Goal: Task Accomplishment & Management: Manage account settings

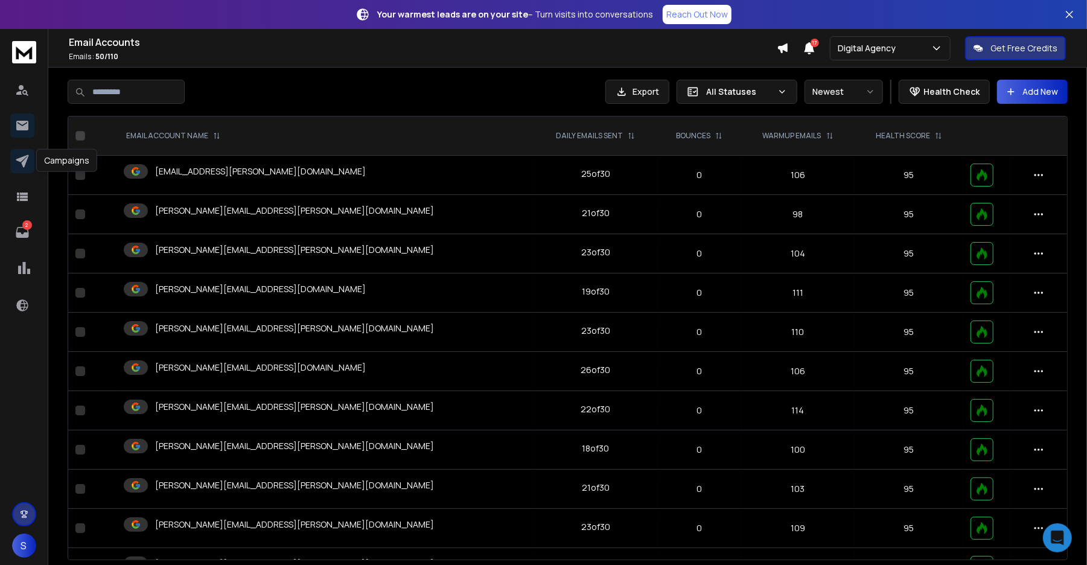
click at [25, 165] on icon at bounding box center [22, 161] width 14 height 14
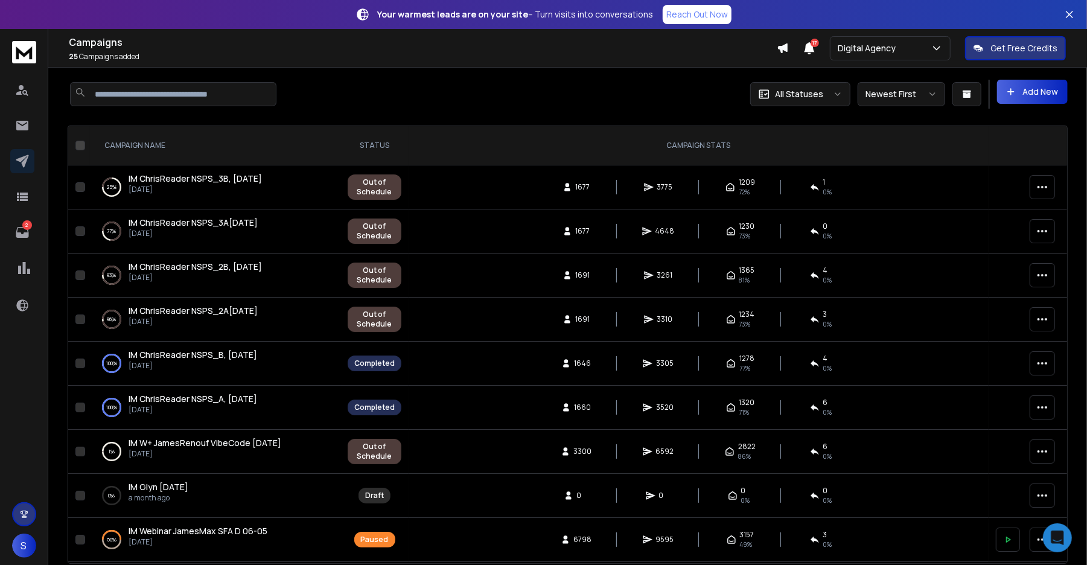
click at [194, 229] on p "[DATE]" at bounding box center [193, 234] width 129 height 10
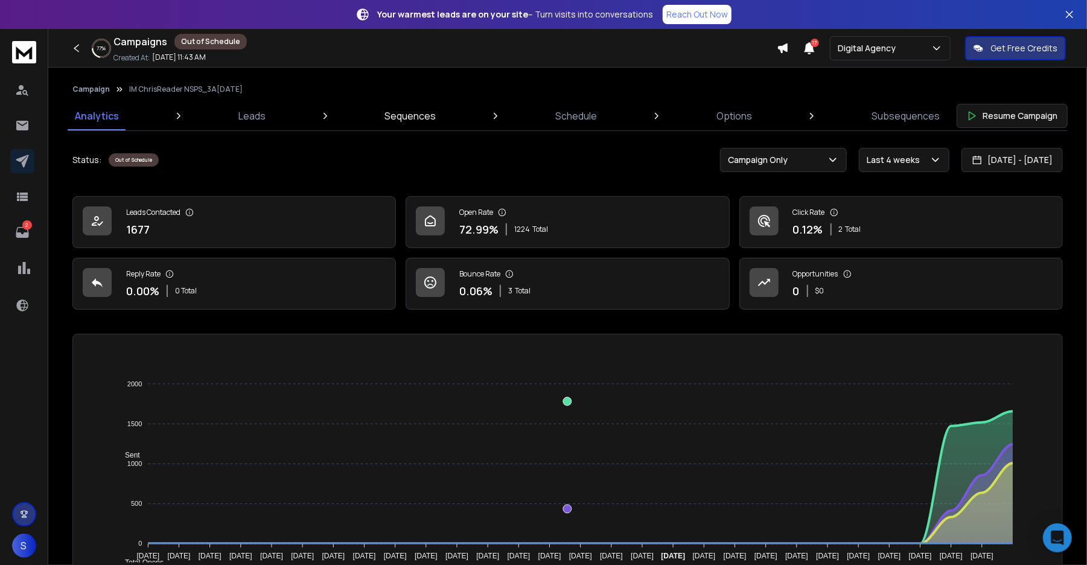
click at [404, 112] on p "Sequences" at bounding box center [410, 116] width 51 height 14
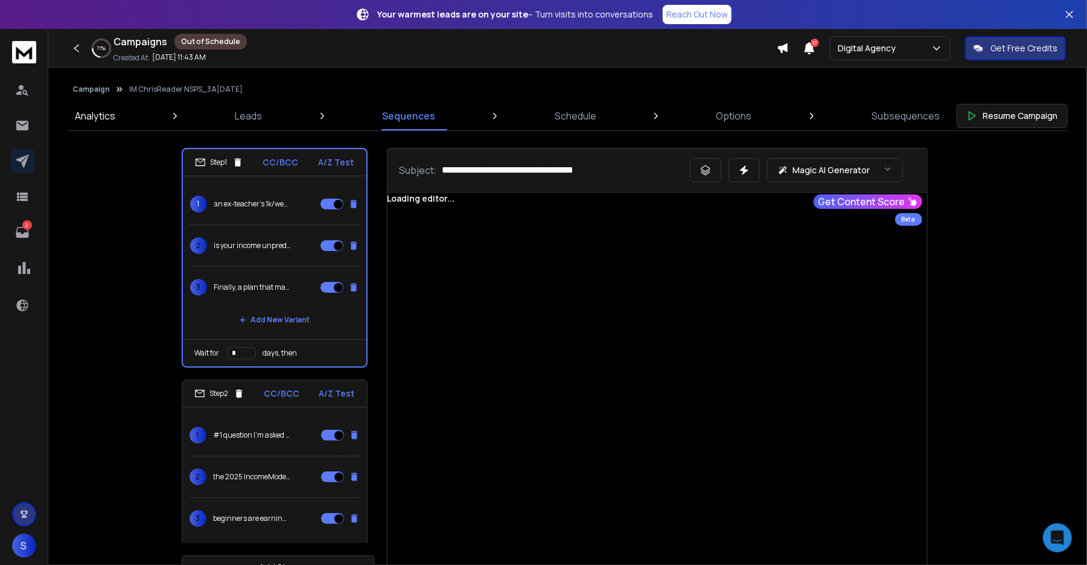
click at [99, 112] on p "Analytics" at bounding box center [95, 116] width 40 height 14
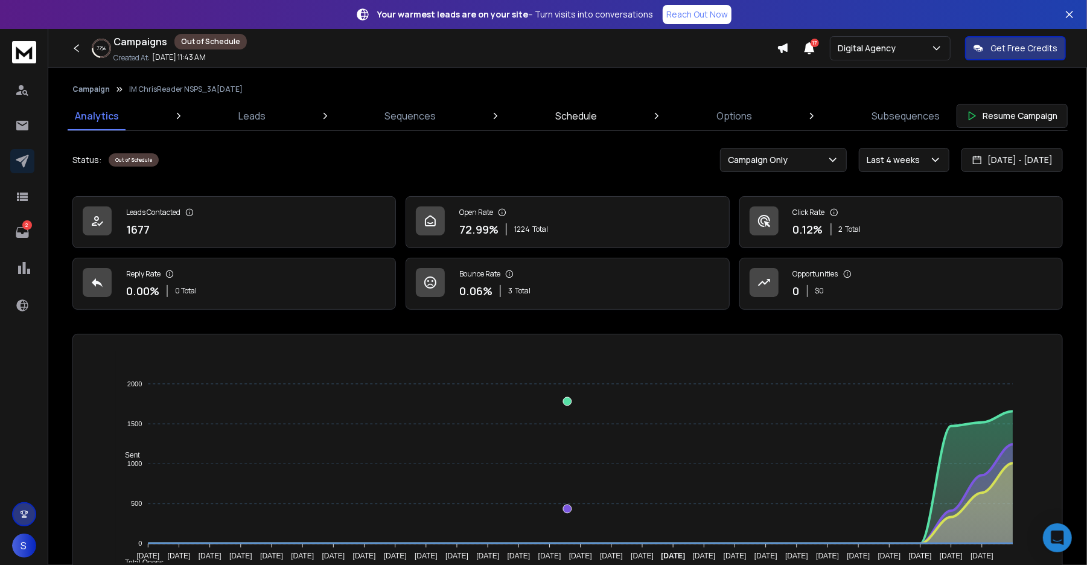
click at [582, 120] on p "Schedule" at bounding box center [576, 116] width 42 height 14
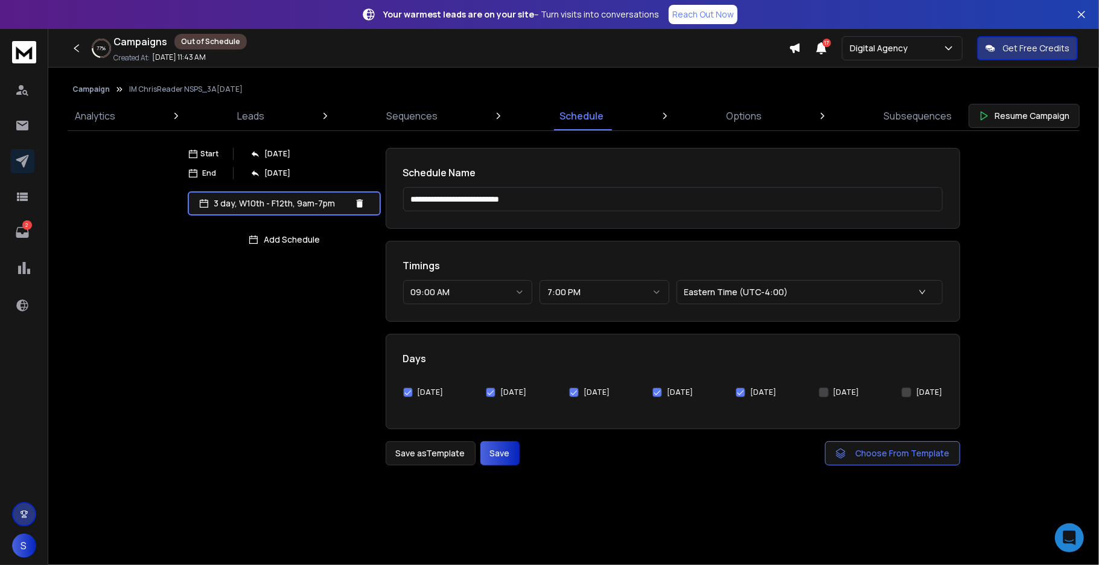
click at [291, 177] on p "[DATE]" at bounding box center [278, 173] width 26 height 10
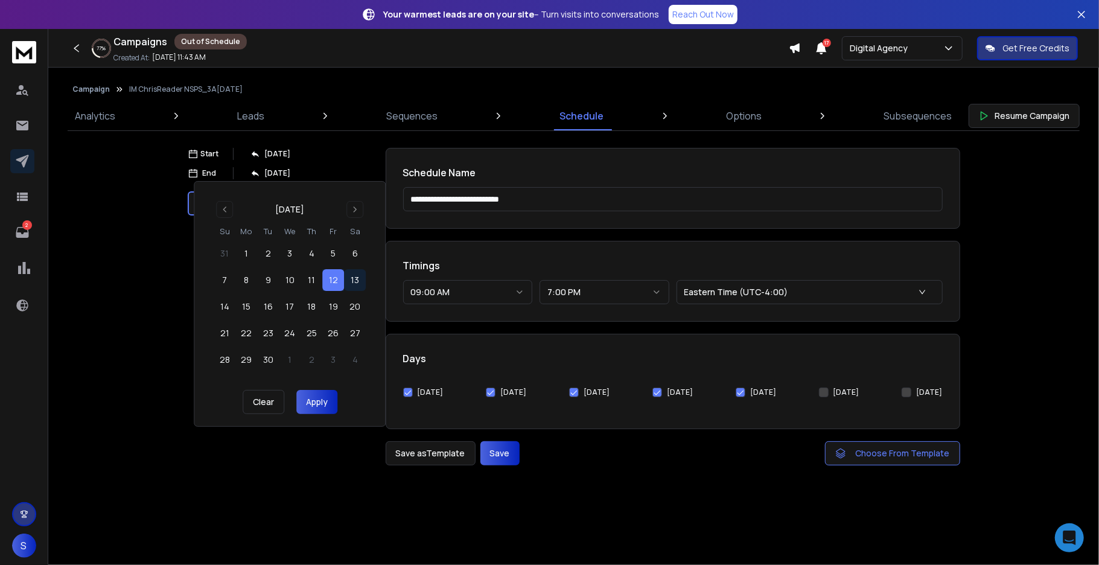
click at [355, 279] on button "13" at bounding box center [355, 280] width 22 height 22
click at [315, 403] on button "Apply" at bounding box center [316, 402] width 41 height 24
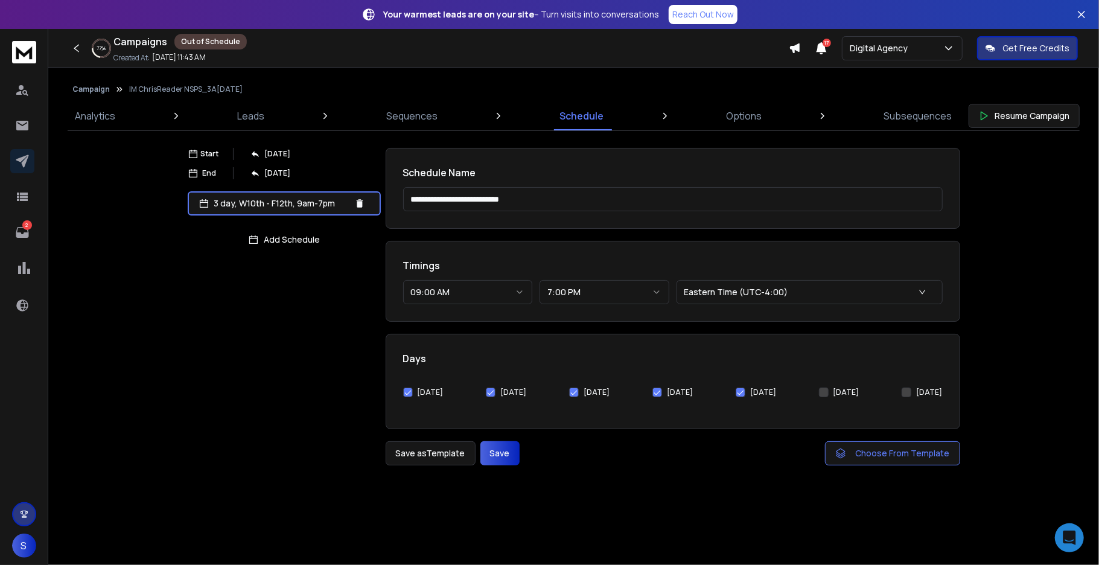
click at [824, 394] on button "[DATE]" at bounding box center [824, 392] width 10 height 10
click at [501, 458] on button "Save" at bounding box center [499, 453] width 39 height 24
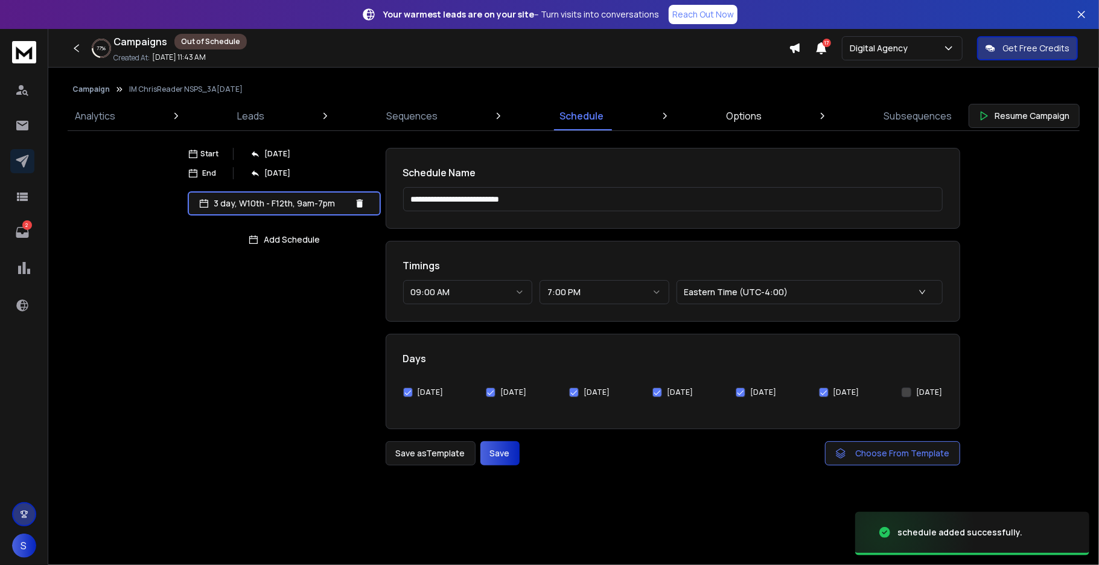
click at [747, 116] on p "Options" at bounding box center [744, 116] width 36 height 14
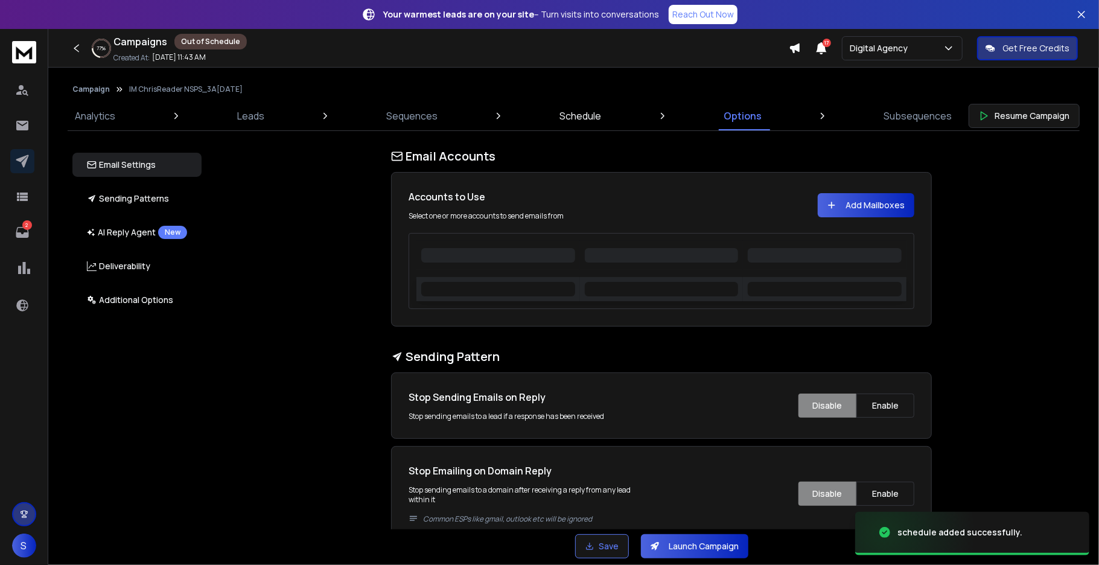
click at [570, 114] on p "Schedule" at bounding box center [581, 116] width 42 height 14
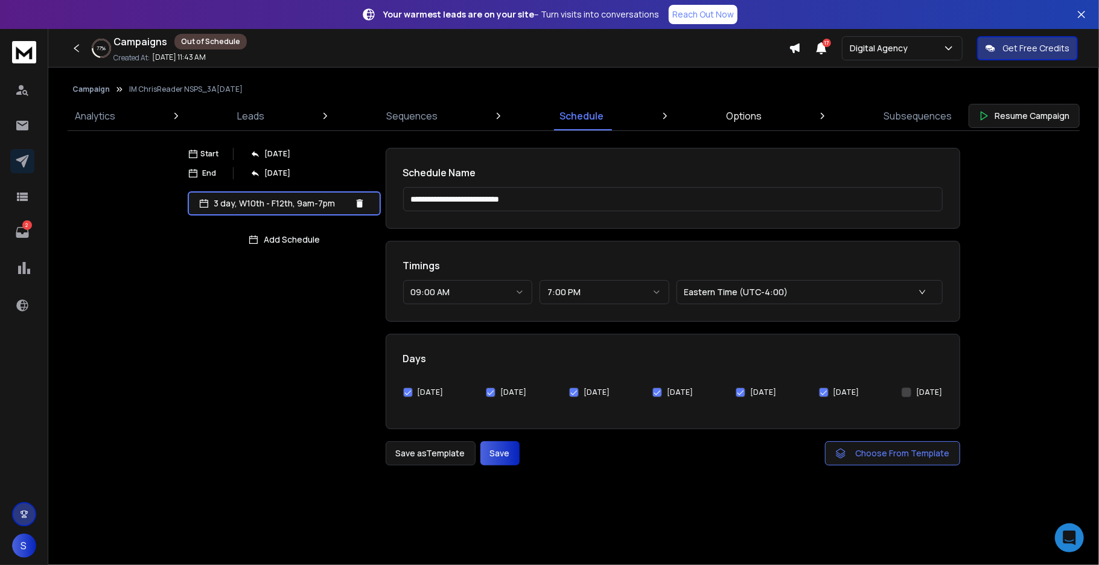
click at [747, 117] on p "Options" at bounding box center [744, 116] width 36 height 14
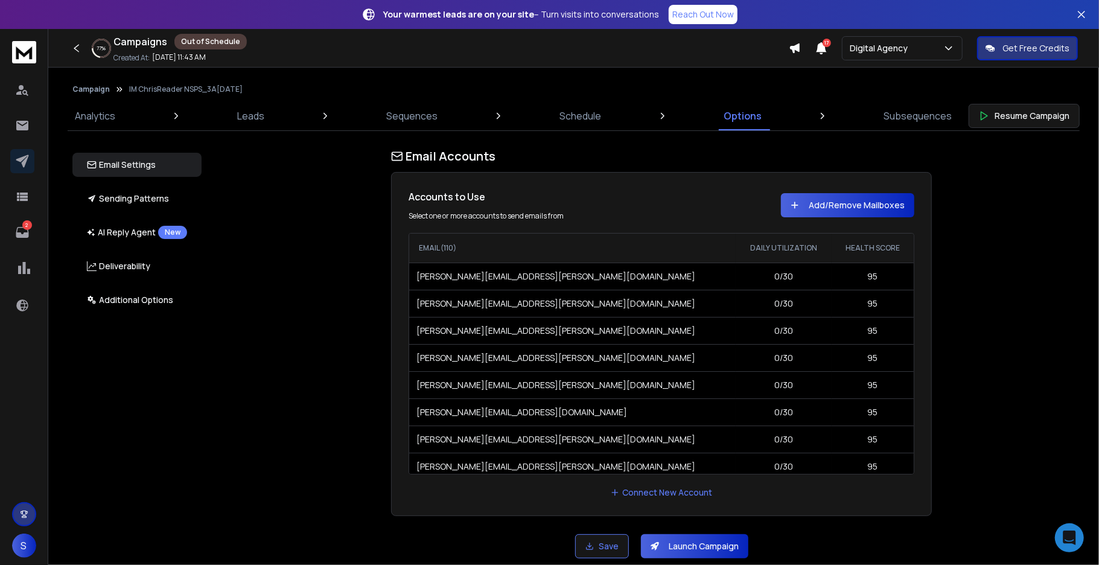
click at [706, 547] on button "Launch Campaign" at bounding box center [694, 546] width 107 height 24
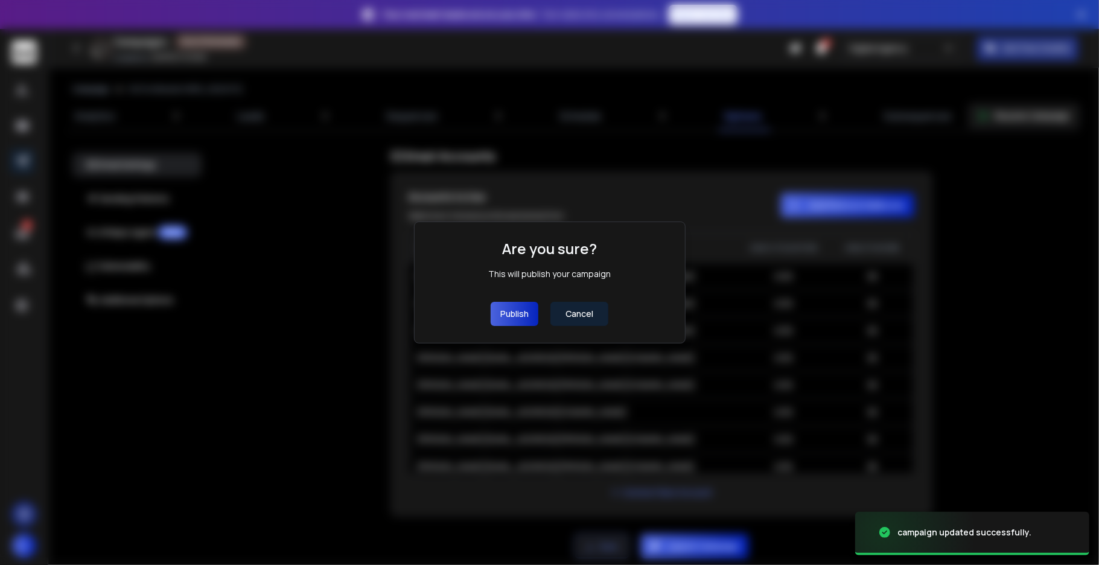
click at [517, 307] on button "Publish" at bounding box center [515, 314] width 48 height 24
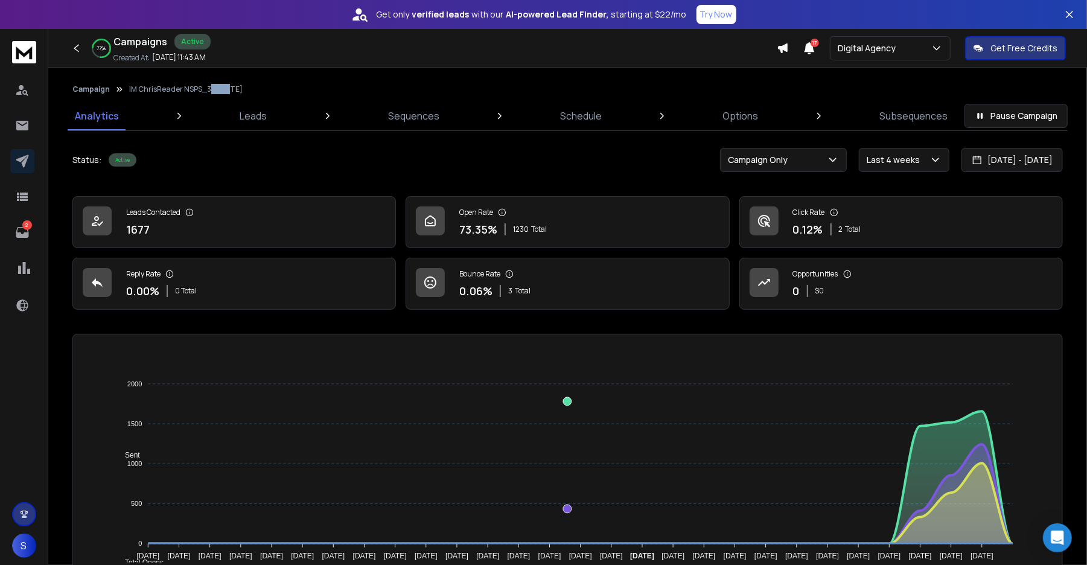
drag, startPoint x: 206, startPoint y: 92, endPoint x: 218, endPoint y: 91, distance: 12.8
click at [218, 91] on p "IM ChrisReader NSPS_3A[DATE]" at bounding box center [185, 89] width 113 height 10
click at [22, 161] on icon at bounding box center [22, 161] width 13 height 13
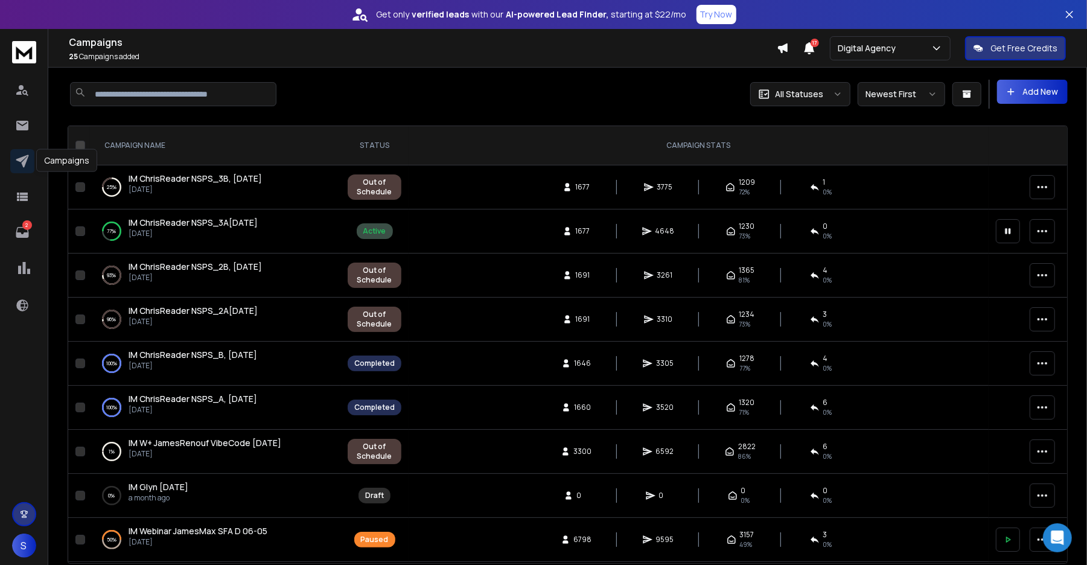
click at [240, 181] on span "IM ChrisReader NSPS_3B, [DATE]" at bounding box center [195, 178] width 133 height 11
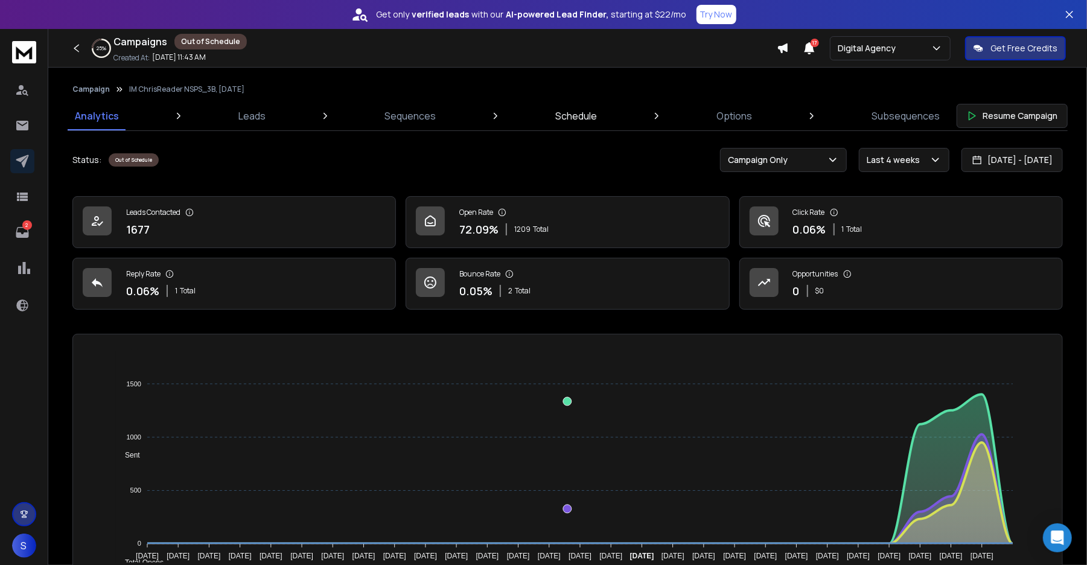
click at [589, 118] on p "Schedule" at bounding box center [576, 116] width 42 height 14
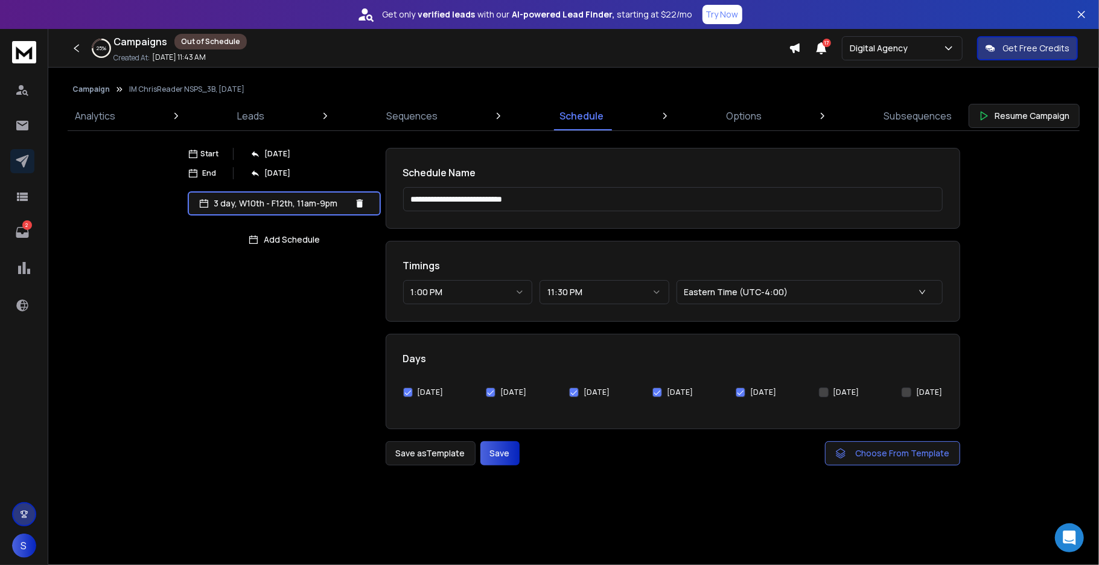
click at [273, 171] on p "[DATE]" at bounding box center [278, 173] width 26 height 10
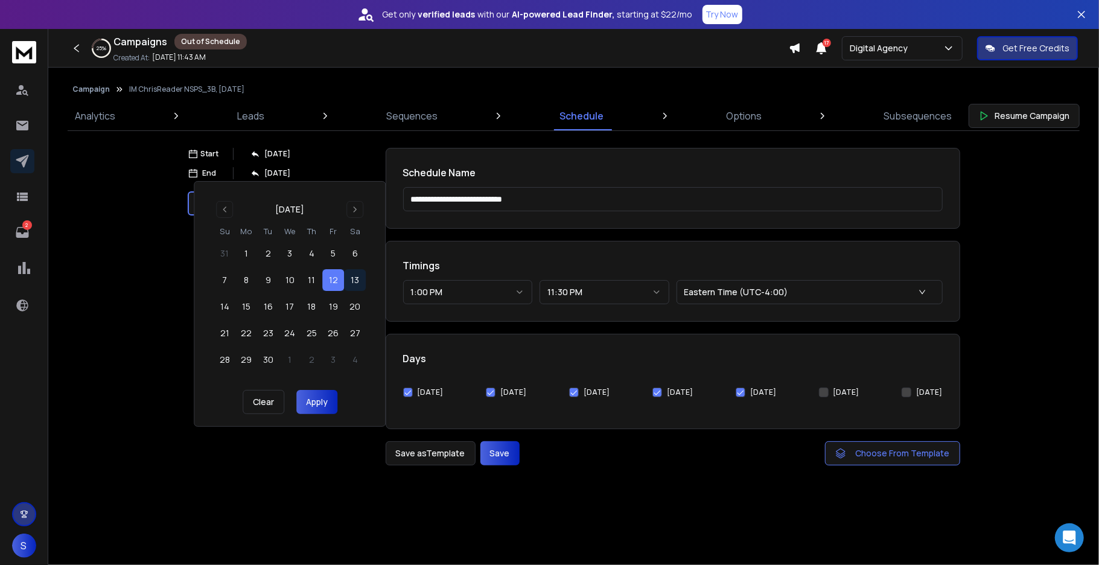
click at [353, 281] on button "13" at bounding box center [355, 280] width 22 height 22
click at [312, 404] on button "Apply" at bounding box center [316, 402] width 41 height 24
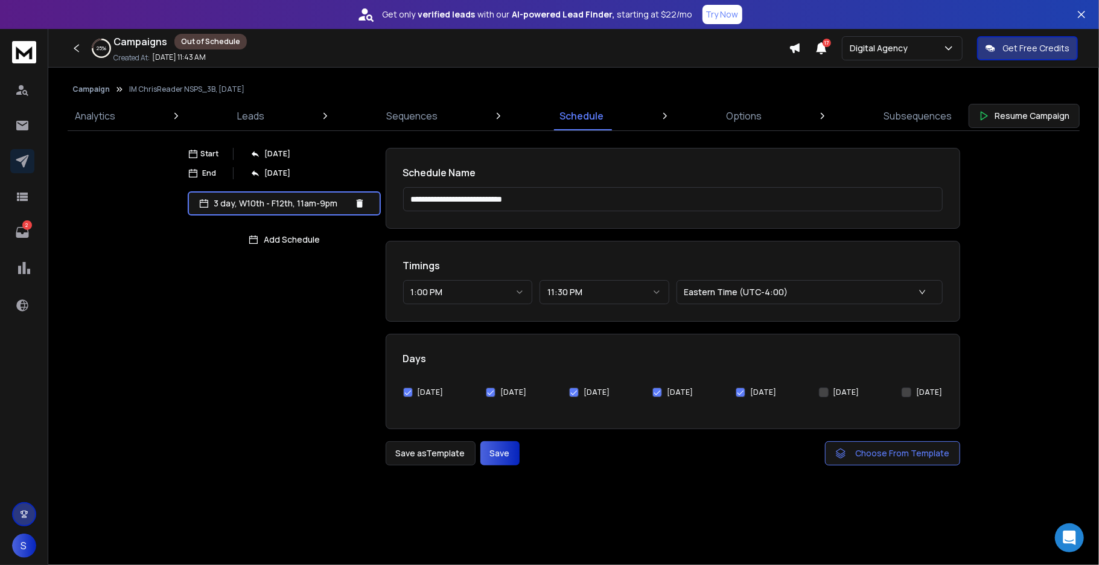
click at [826, 394] on button "[DATE]" at bounding box center [824, 392] width 10 height 10
click at [505, 458] on button "Save" at bounding box center [499, 453] width 39 height 24
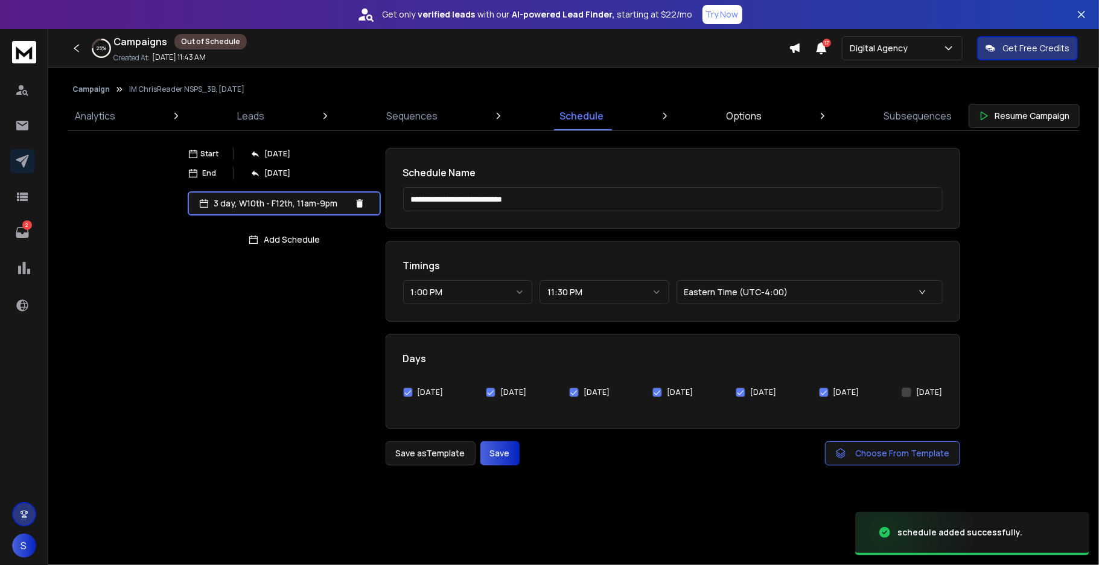
click at [754, 116] on p "Options" at bounding box center [744, 116] width 36 height 14
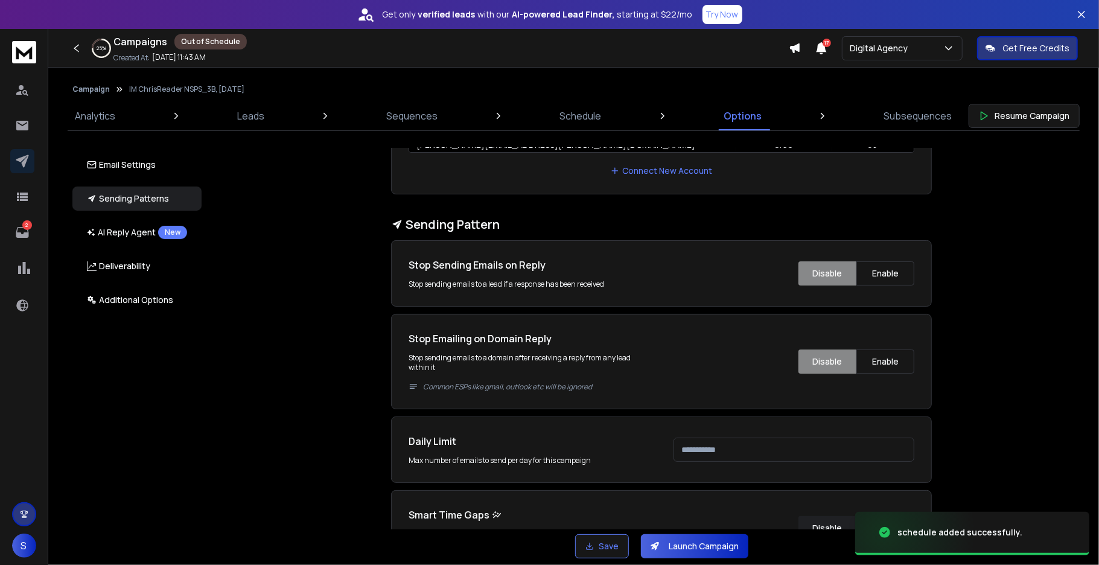
scroll to position [511, 0]
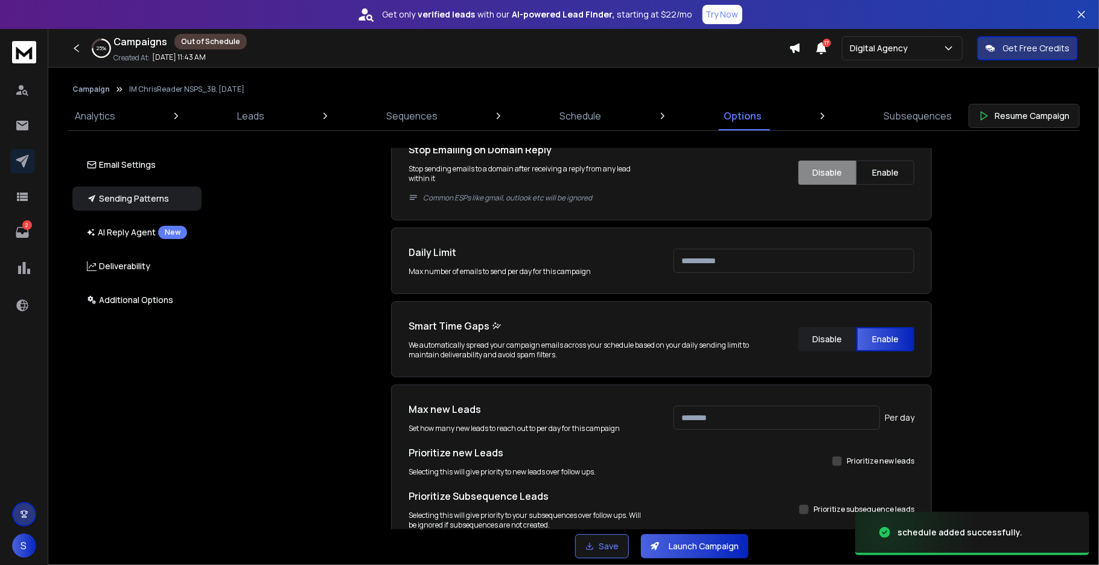
click at [676, 543] on button "Launch Campaign" at bounding box center [694, 546] width 107 height 24
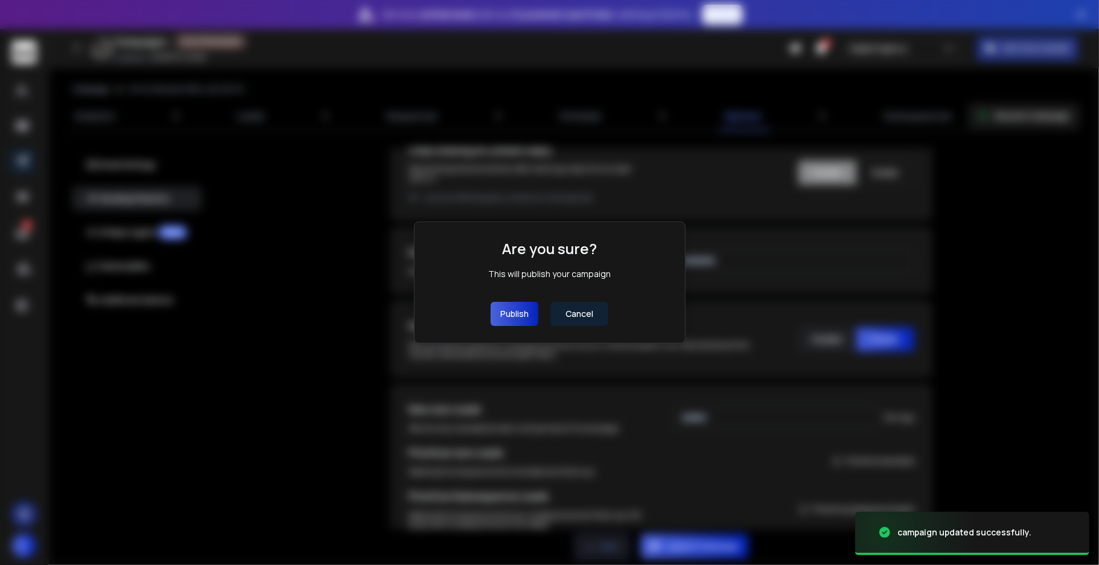
click at [518, 311] on button "Publish" at bounding box center [515, 314] width 48 height 24
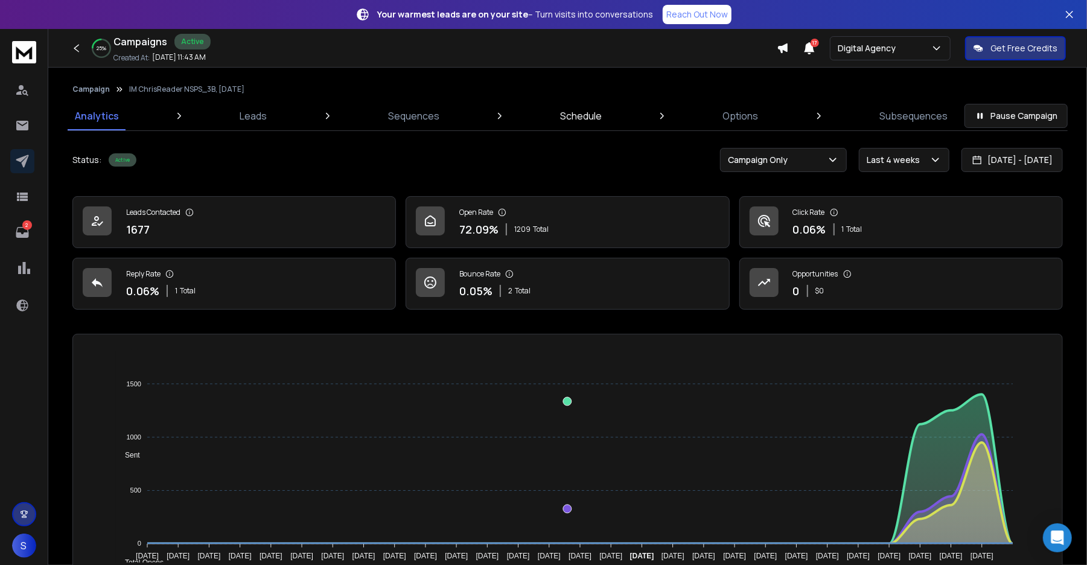
click at [566, 119] on p "Schedule" at bounding box center [581, 116] width 42 height 14
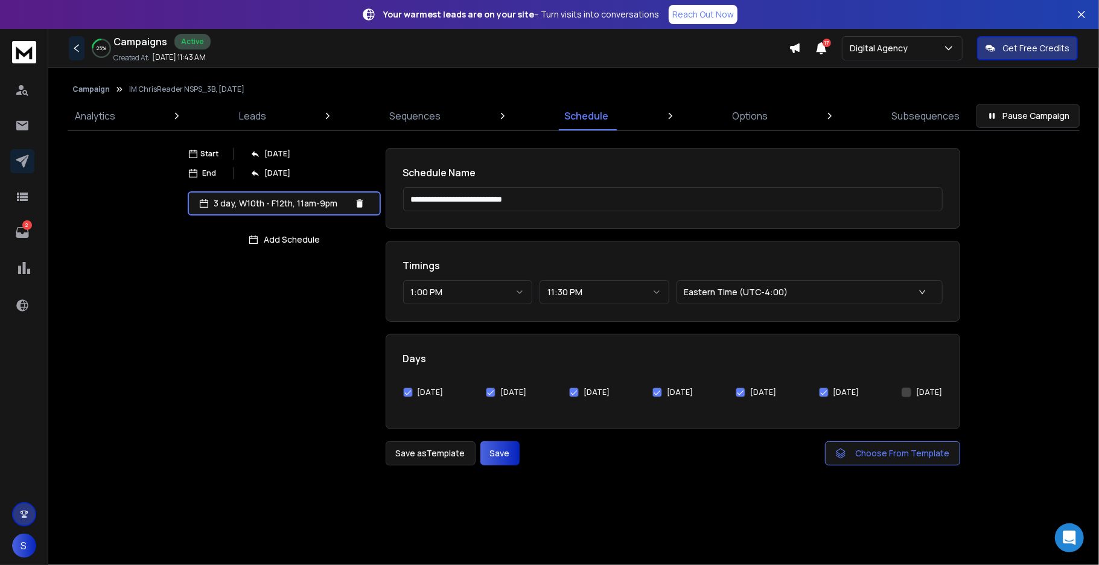
click at [76, 49] on icon at bounding box center [76, 48] width 5 height 8
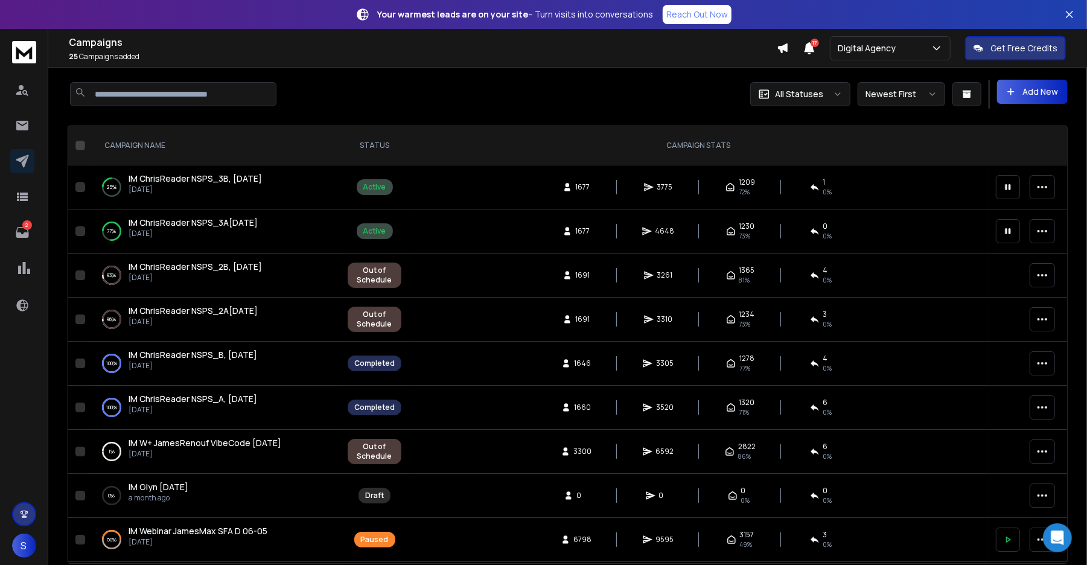
click at [192, 225] on span "IM ChrisReader NSPS_3A[DATE]" at bounding box center [193, 222] width 129 height 11
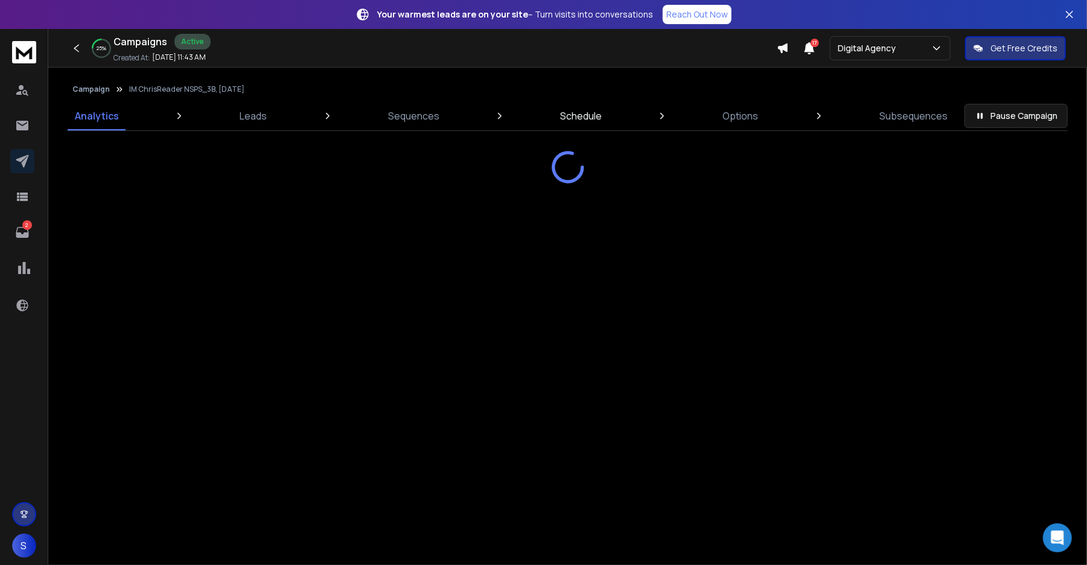
click at [569, 116] on p "Schedule" at bounding box center [581, 116] width 42 height 14
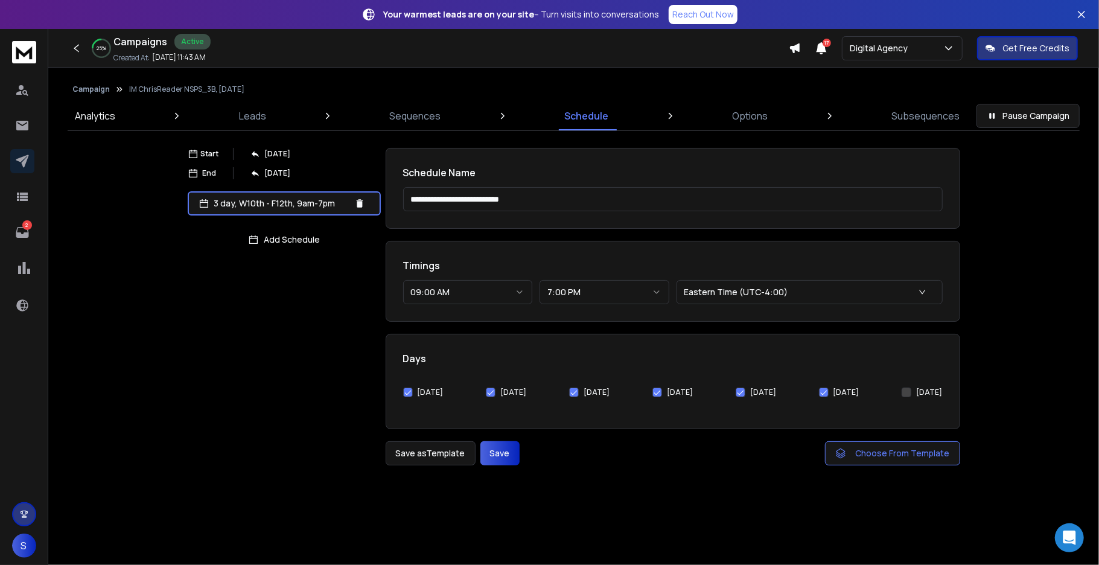
click at [92, 113] on p "Analytics" at bounding box center [95, 116] width 40 height 14
